Goal: Find specific page/section: Find specific page/section

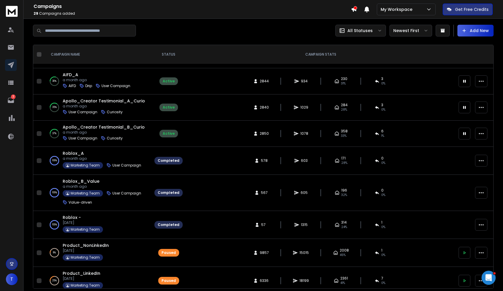
scroll to position [182, 0]
click at [74, 153] on span "Roblox_A" at bounding box center [73, 154] width 21 height 6
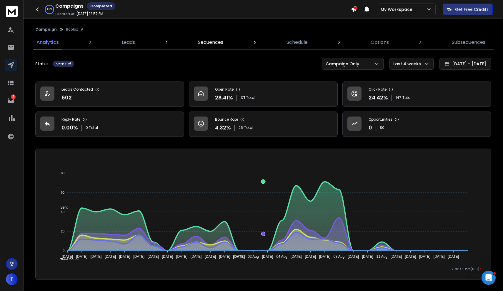
click at [210, 41] on p "Sequences" at bounding box center [210, 42] width 25 height 7
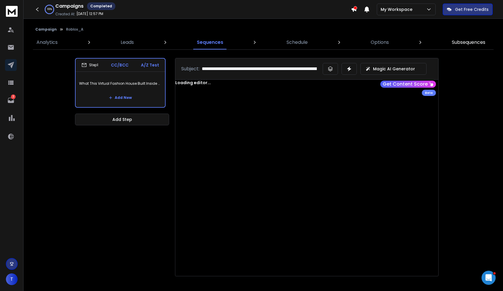
click at [462, 37] on link "Subsequences" at bounding box center [468, 42] width 41 height 14
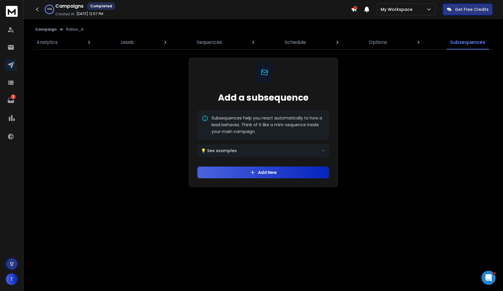
click at [320, 150] on button "💡 See examples" at bounding box center [263, 150] width 132 height 13
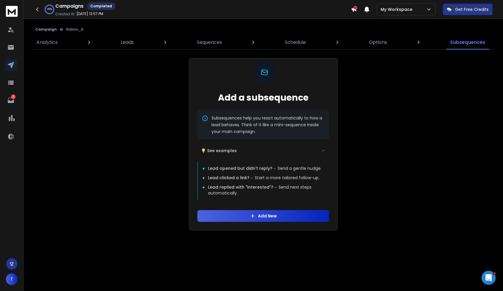
click at [423, 125] on div "Add a subsequence Subsequences help you react automatically to how a lead behav…" at bounding box center [263, 144] width 456 height 172
click at [50, 41] on p "Analytics" at bounding box center [46, 42] width 21 height 7
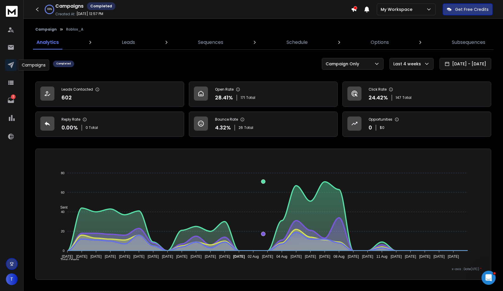
click at [14, 62] on link at bounding box center [11, 65] width 12 height 12
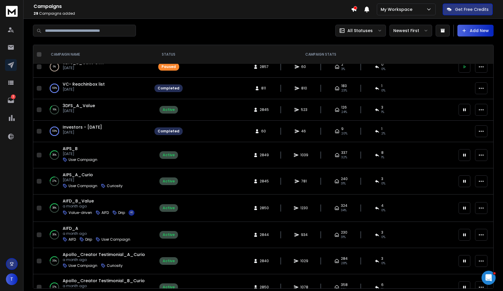
scroll to position [30, 0]
